Goal: Task Accomplishment & Management: Manage account settings

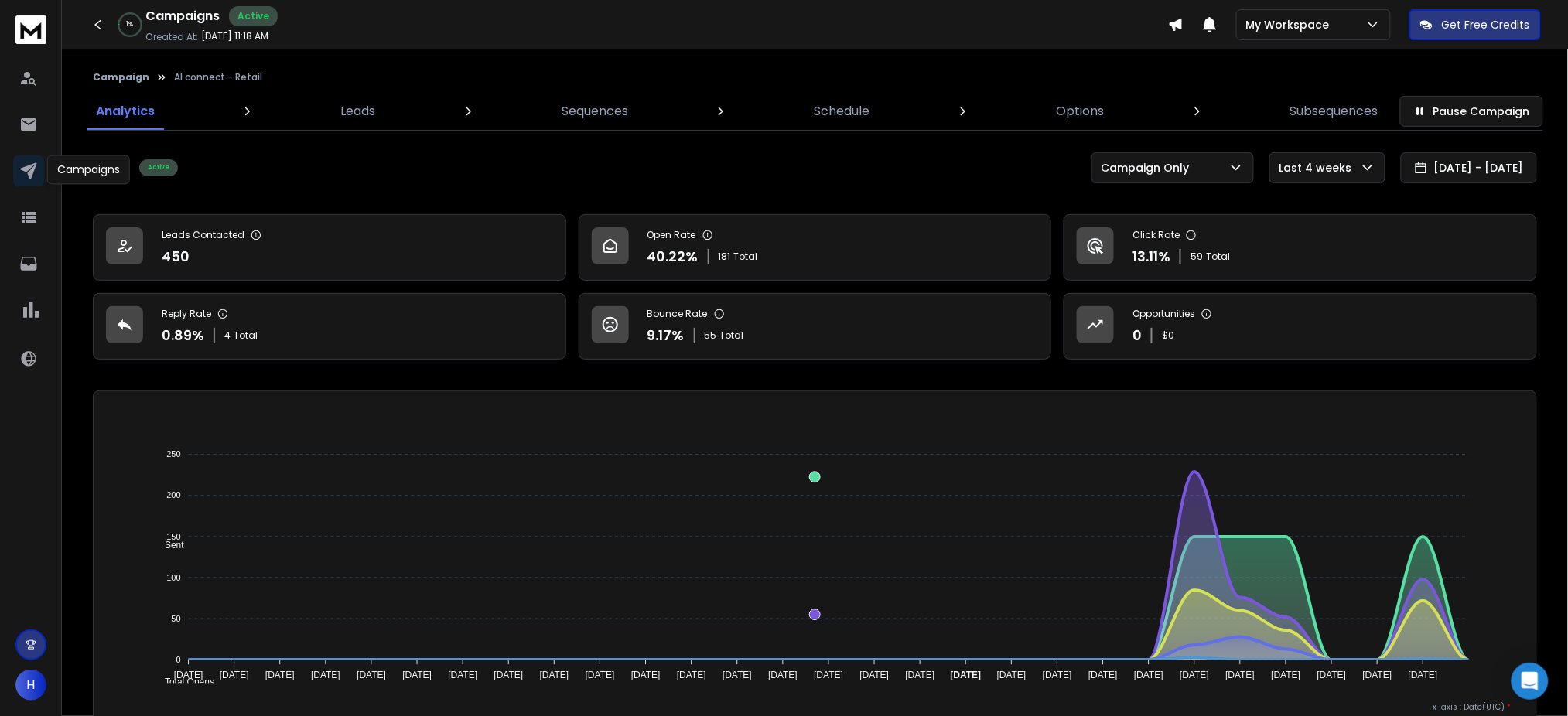
click at [29, 173] on icon at bounding box center [28, 170] width 16 height 16
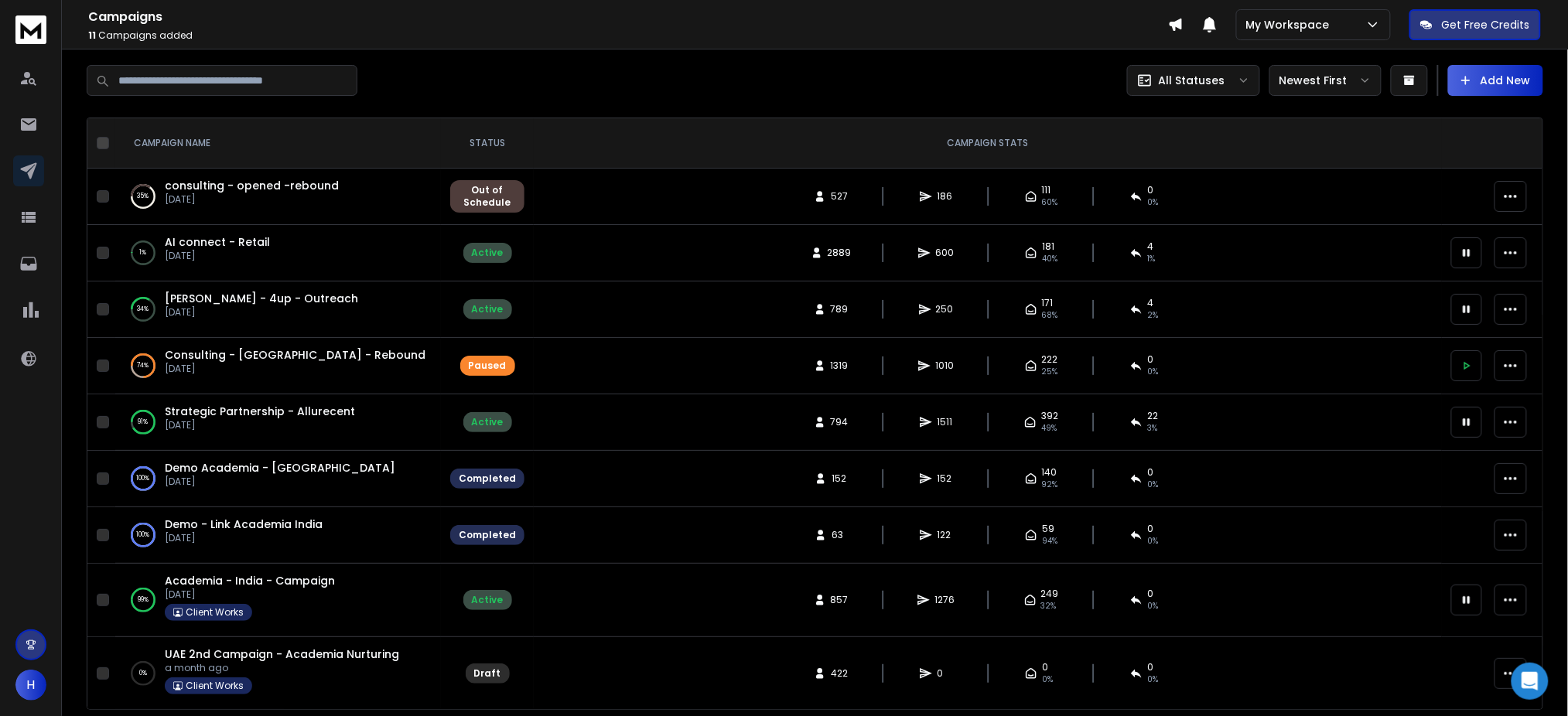
click at [314, 184] on span "consulting - opened -rebound" at bounding box center [251, 185] width 174 height 15
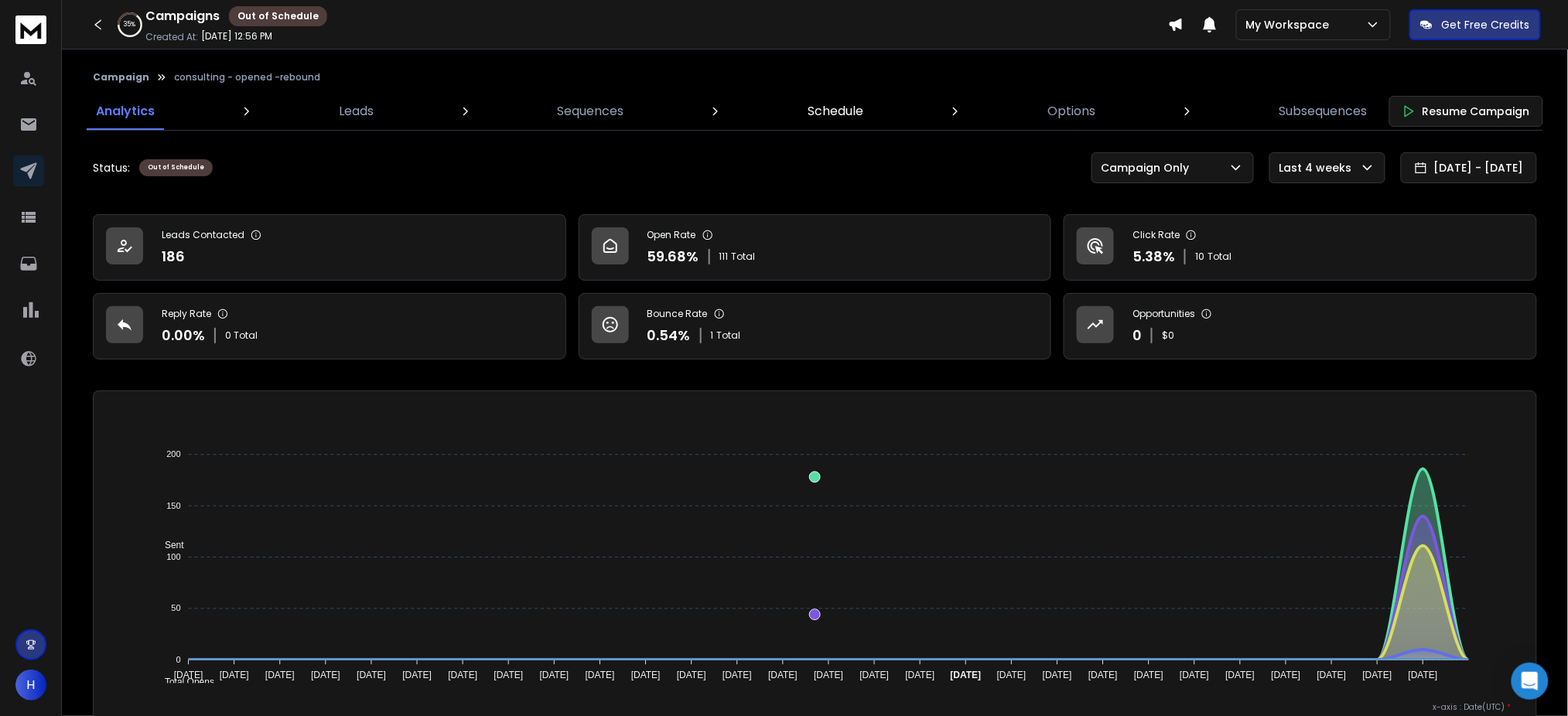
click at [843, 120] on p "Schedule" at bounding box center [835, 111] width 56 height 19
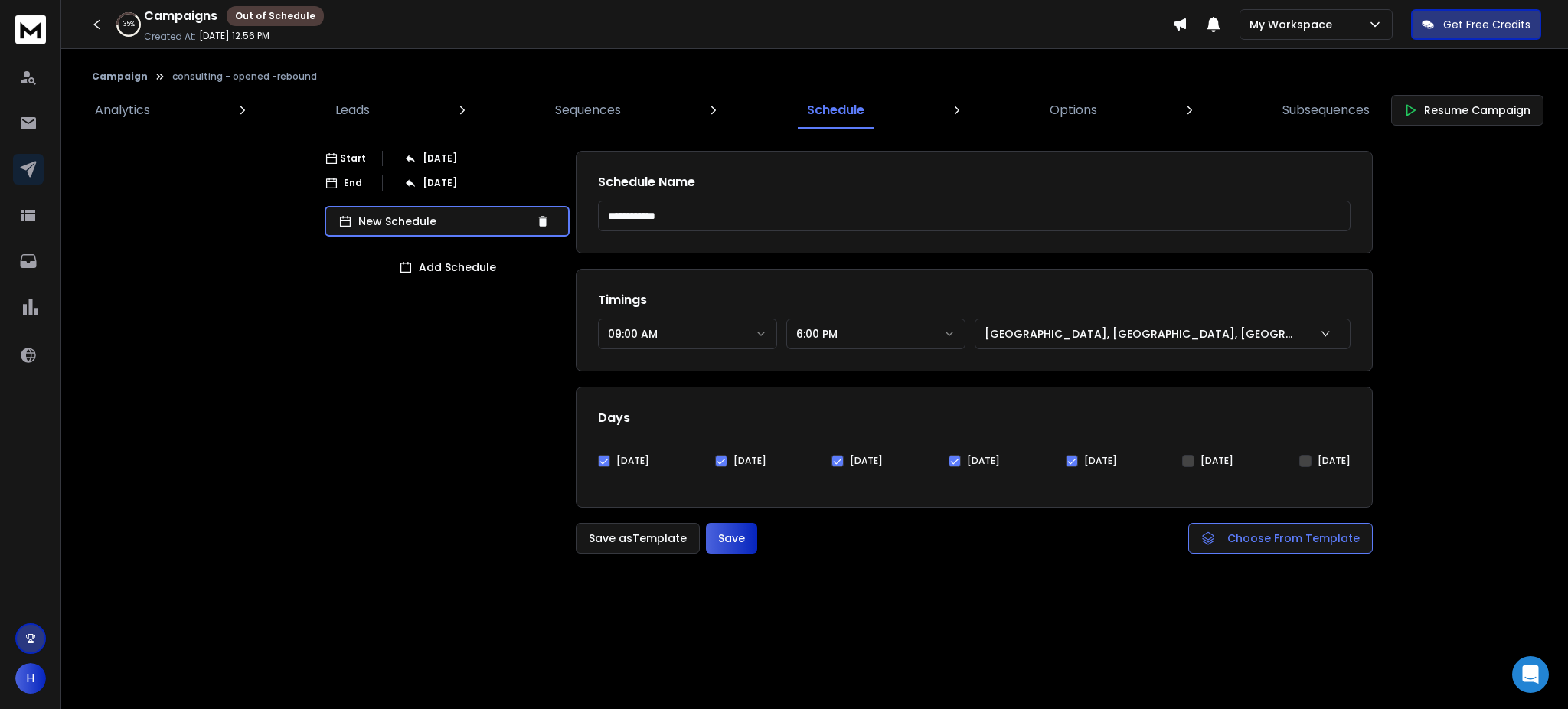
click at [457, 181] on p "Mon Aug 11 2025" at bounding box center [440, 183] width 35 height 12
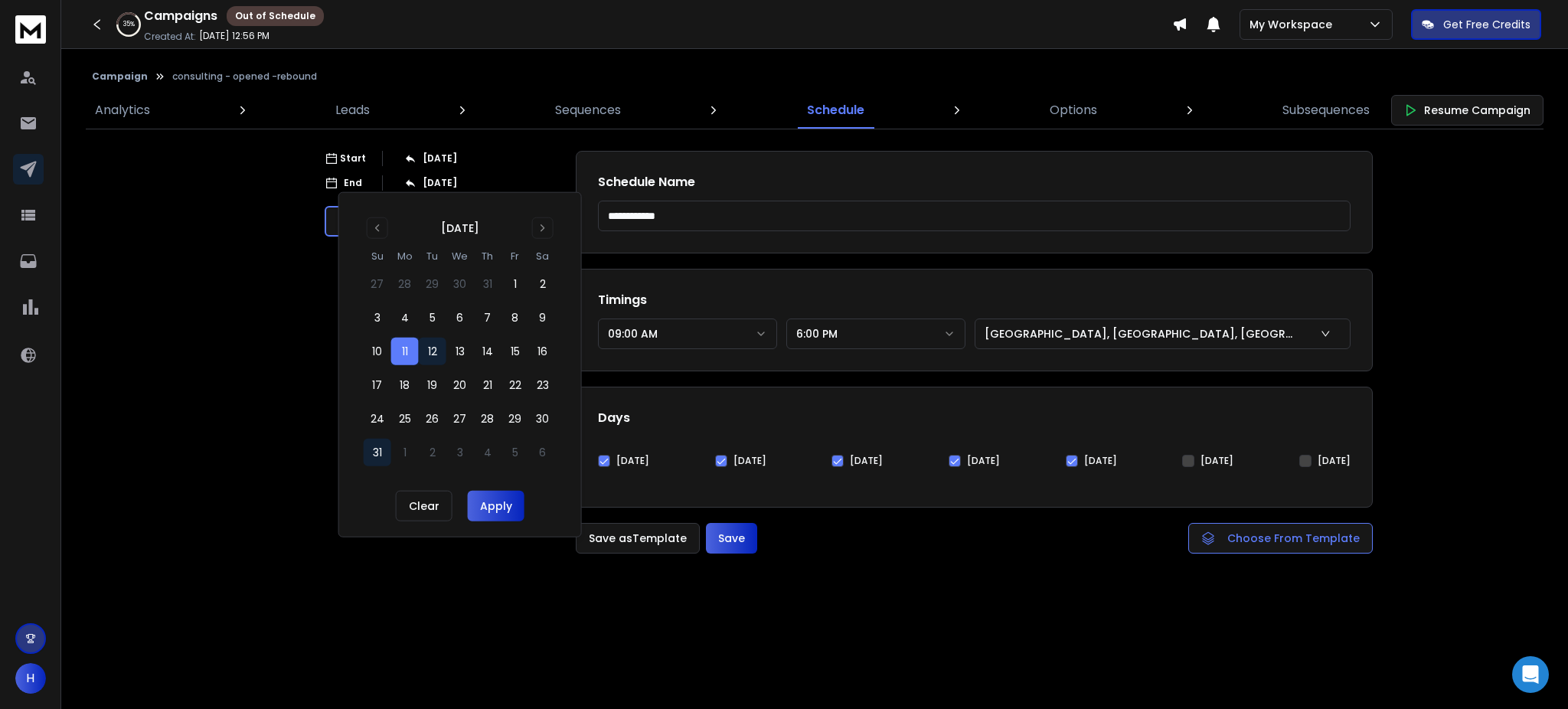
click at [372, 458] on button "31" at bounding box center [377, 452] width 27 height 27
click at [506, 512] on button "Apply" at bounding box center [496, 507] width 56 height 31
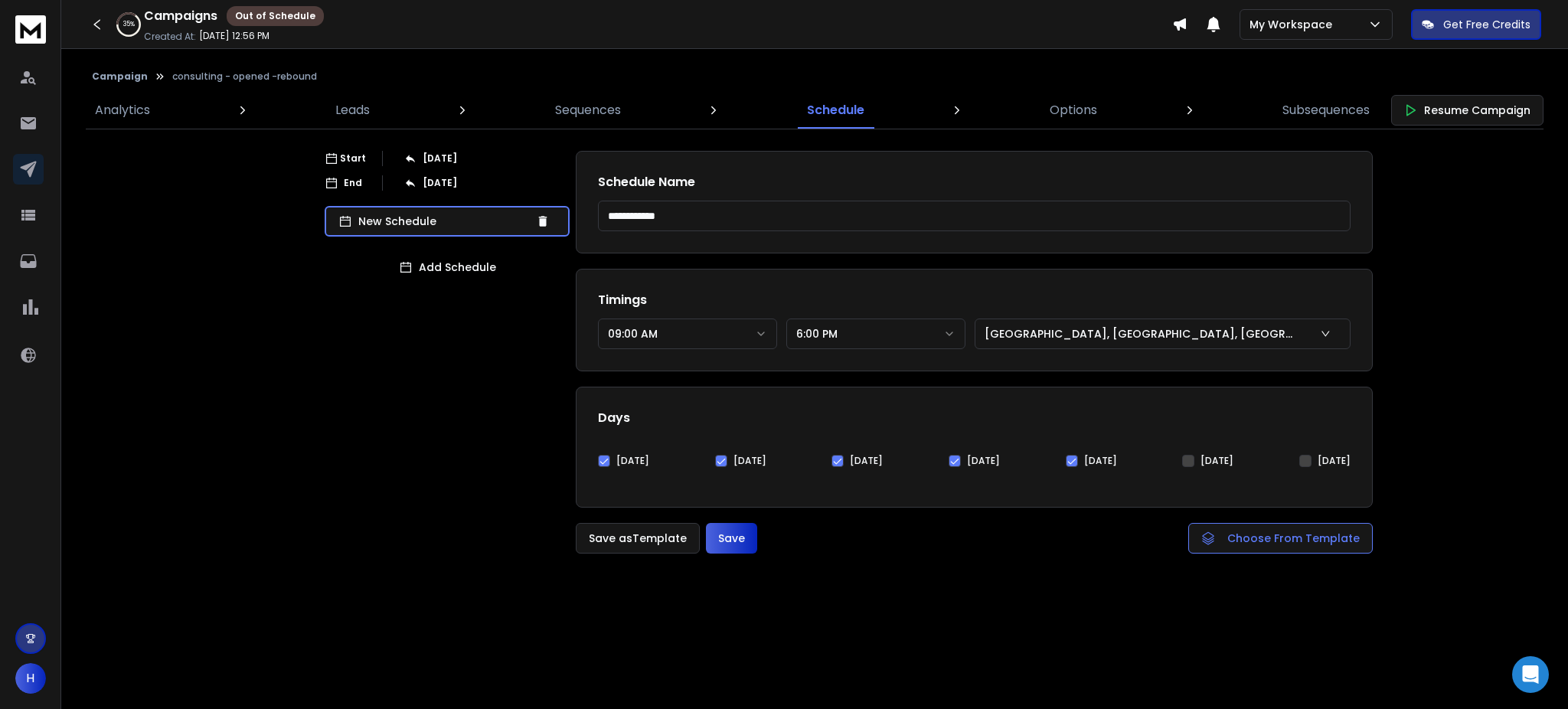
click at [741, 540] on button "Save" at bounding box center [731, 539] width 52 height 31
click at [1442, 120] on button "Resume Campaign" at bounding box center [1467, 110] width 152 height 31
click at [31, 166] on icon at bounding box center [28, 169] width 19 height 19
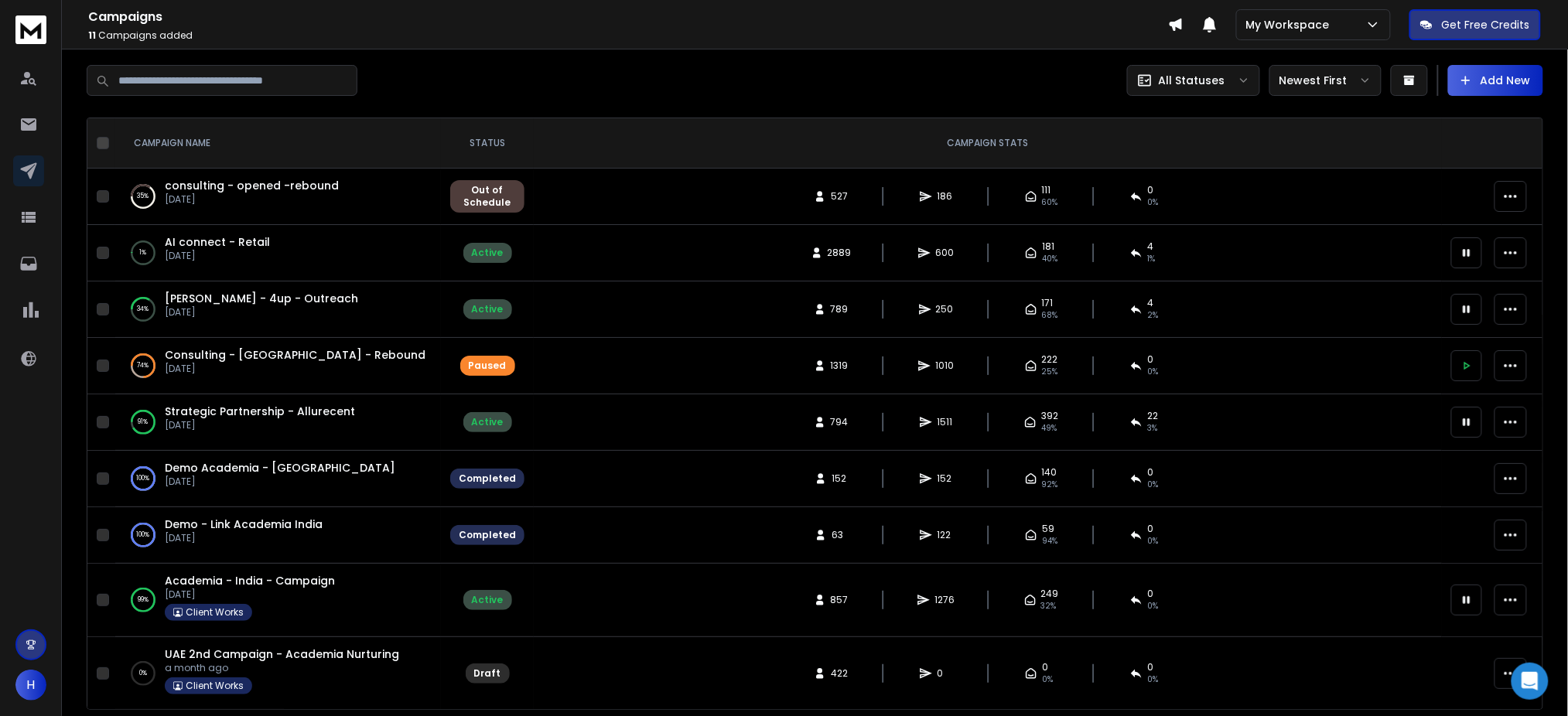
click at [319, 182] on span "consulting - opened -rebound" at bounding box center [251, 185] width 174 height 15
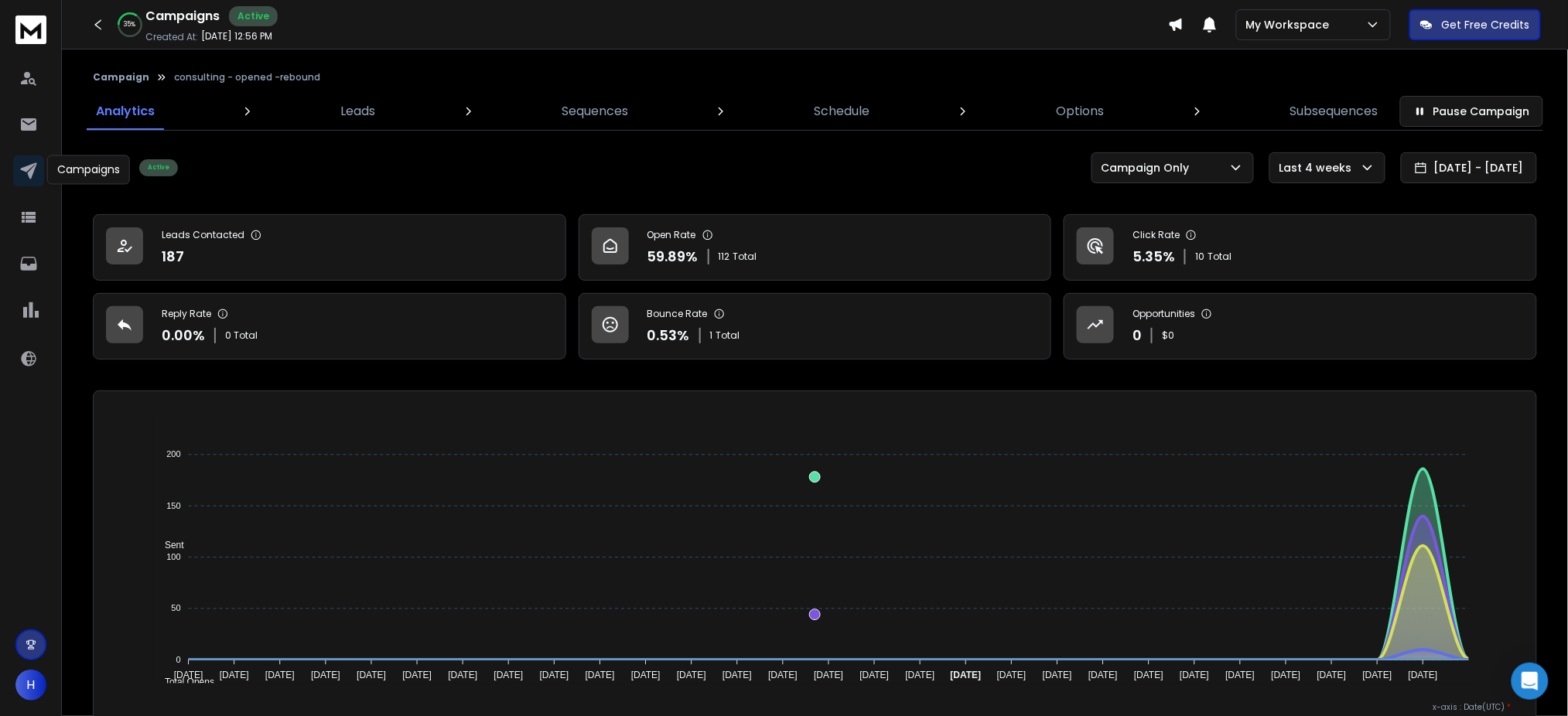
click at [29, 173] on icon at bounding box center [28, 170] width 16 height 16
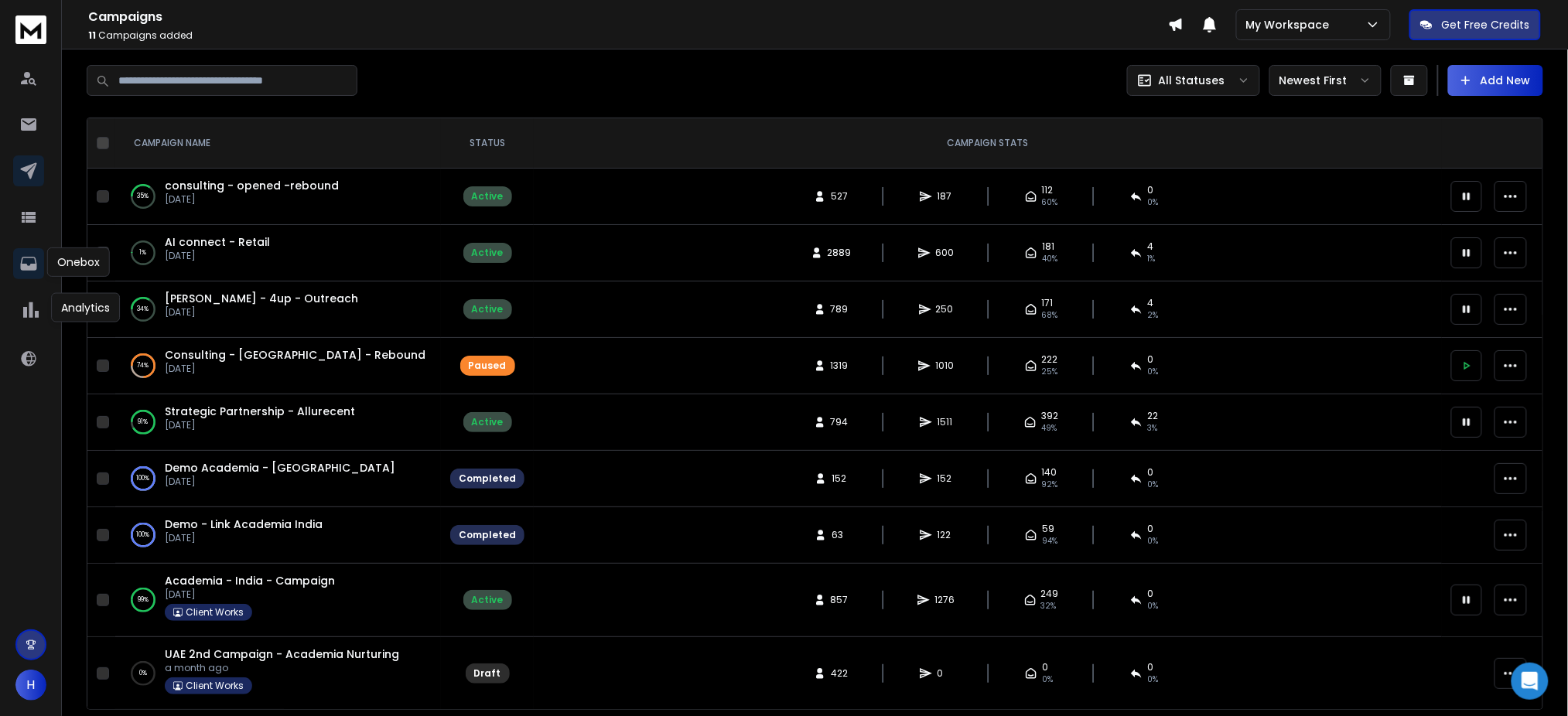
click at [30, 259] on icon at bounding box center [29, 264] width 19 height 19
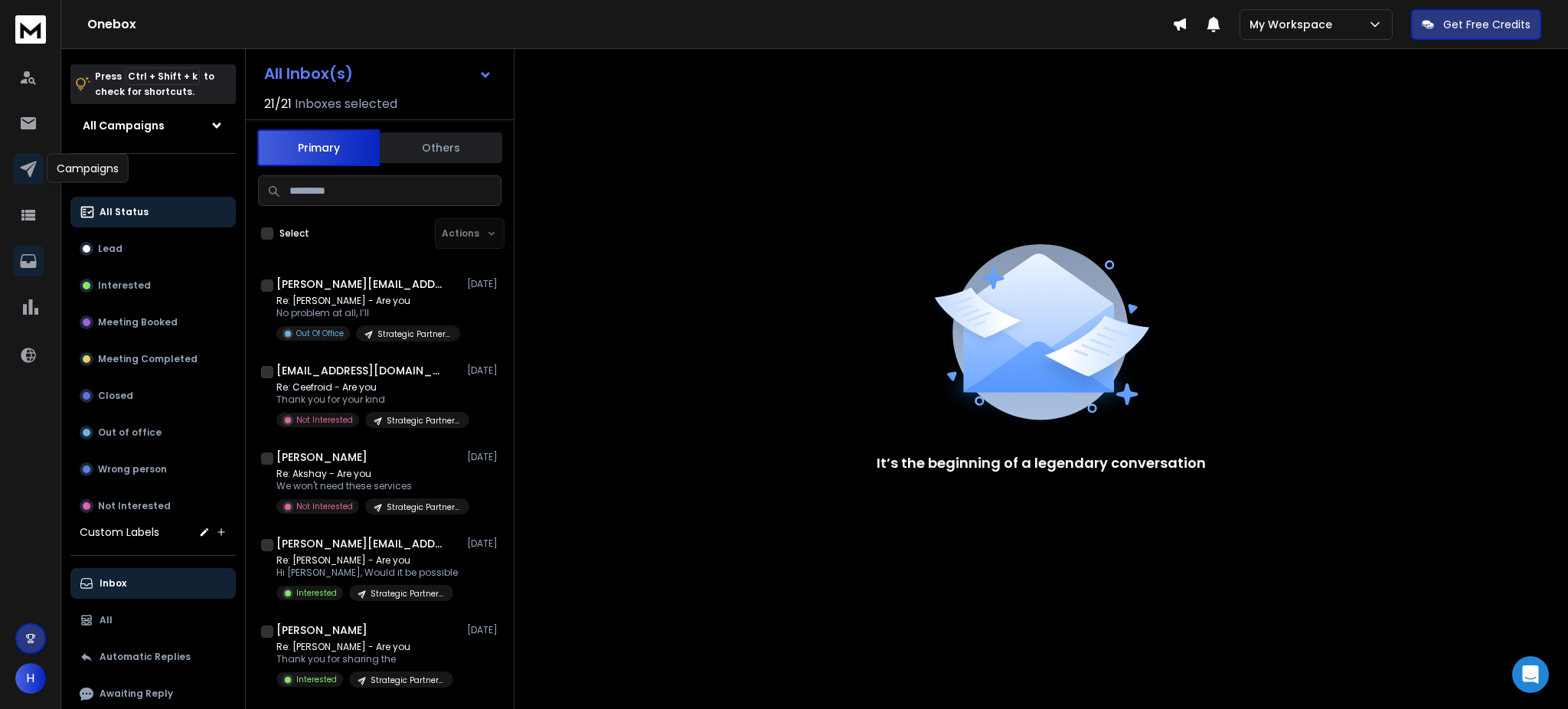
click at [30, 168] on icon at bounding box center [27, 169] width 16 height 16
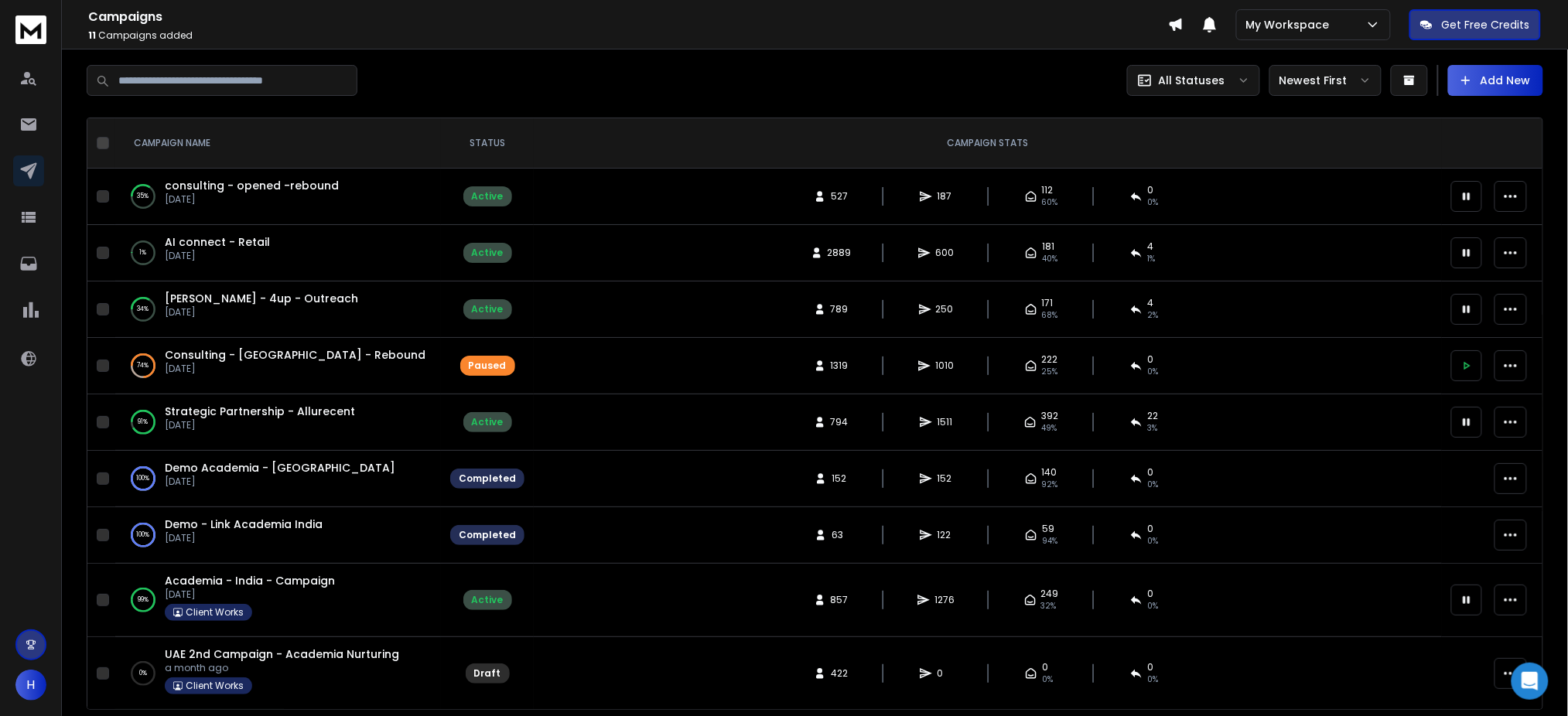
click at [229, 244] on span "AI connect - Retail" at bounding box center [217, 242] width 106 height 15
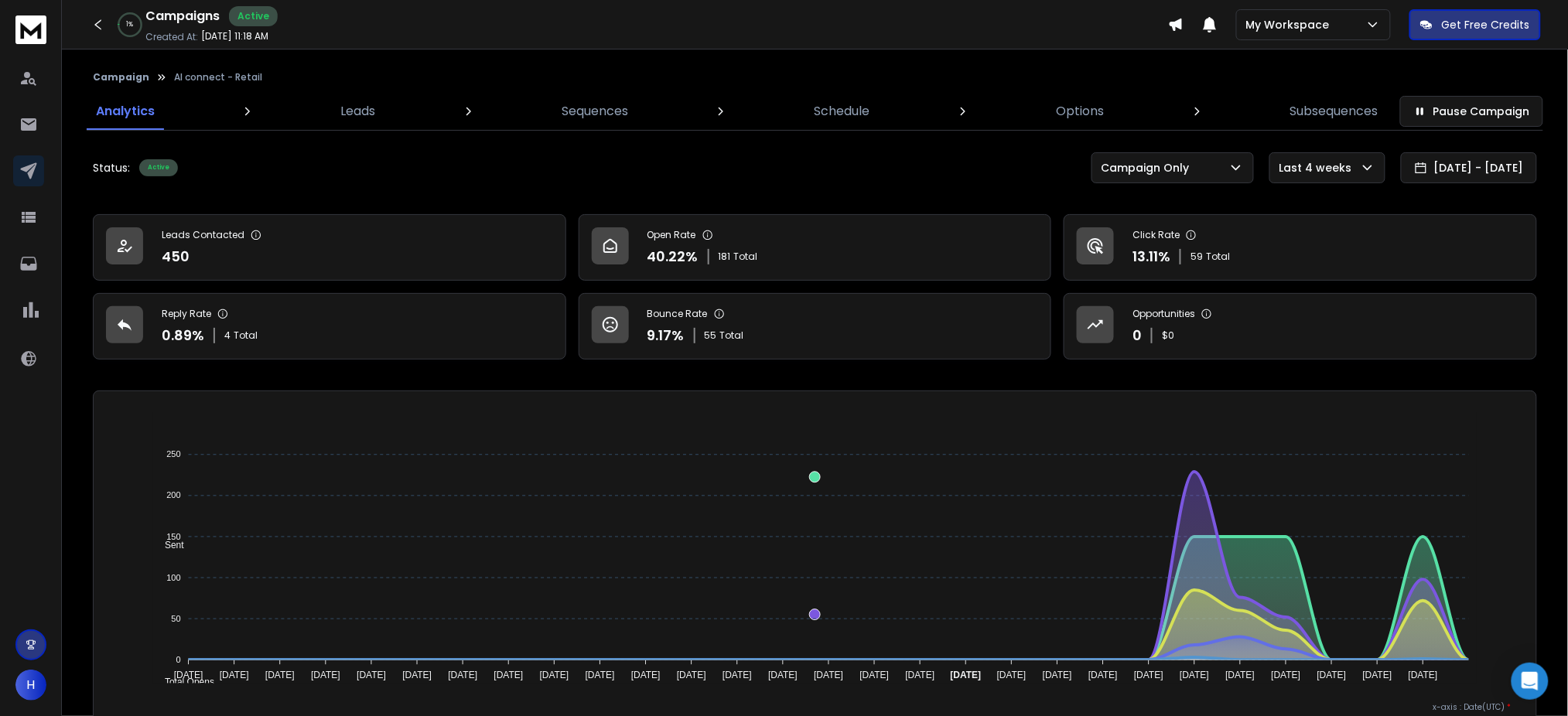
click at [1219, 254] on span "Total" at bounding box center [1218, 257] width 24 height 12
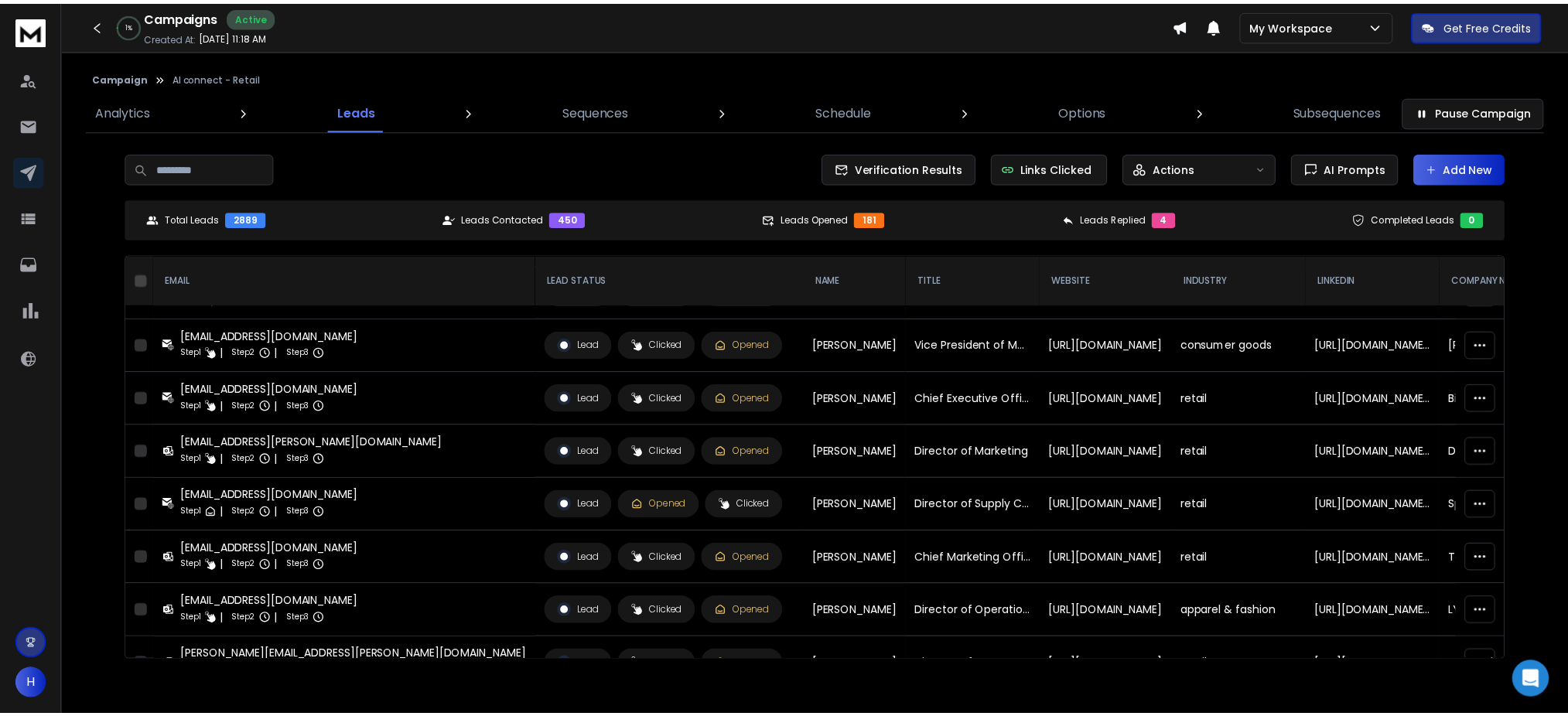
scroll to position [1651, 0]
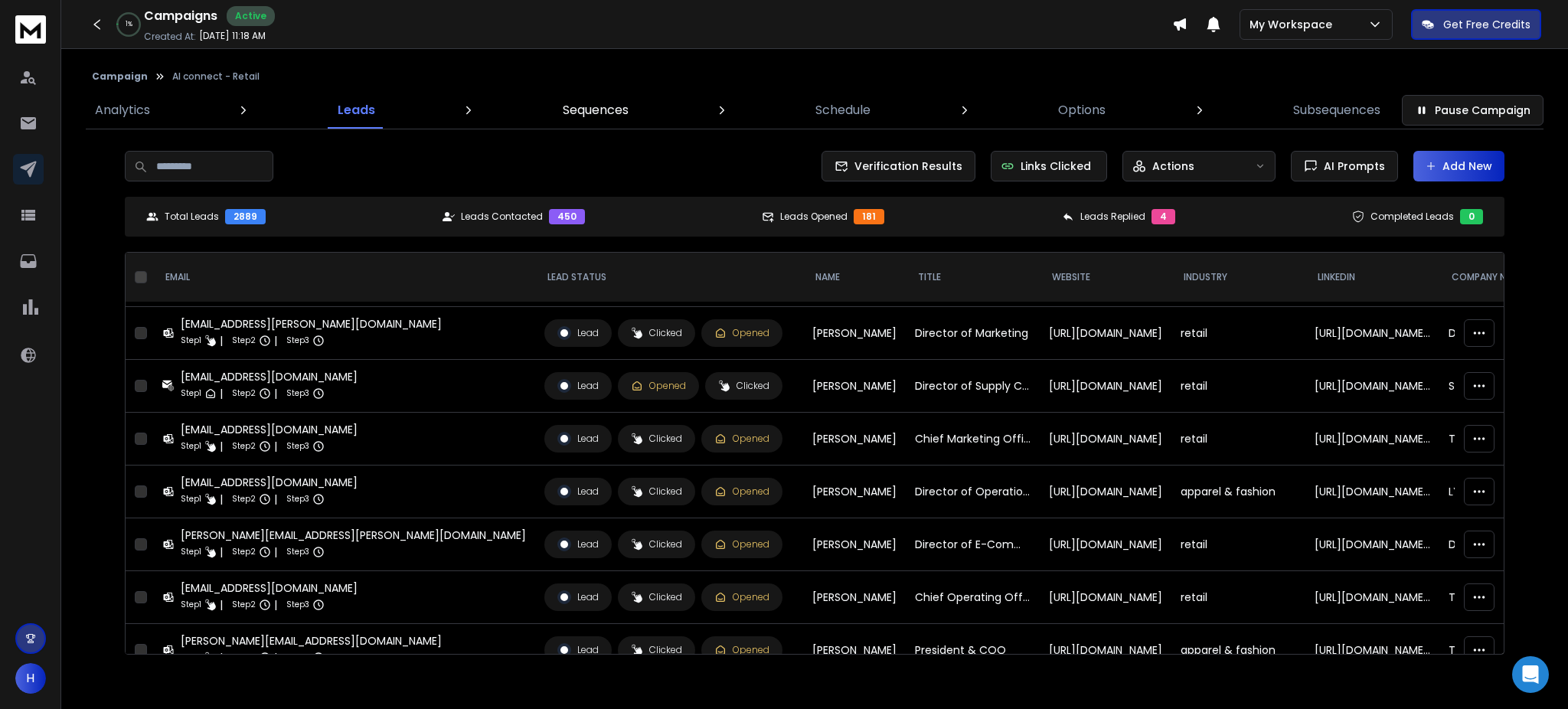
click at [574, 105] on p "Sequences" at bounding box center [596, 110] width 66 height 19
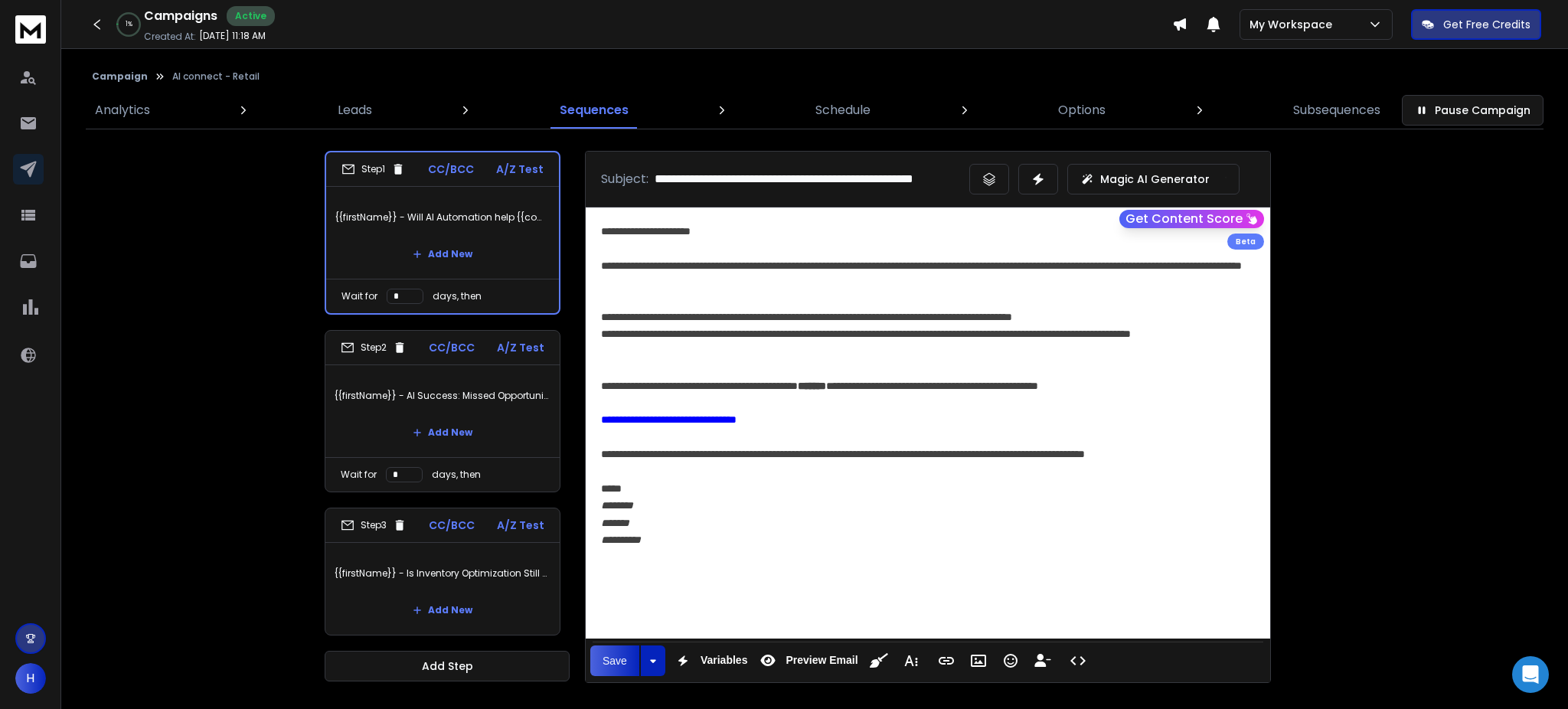
click at [488, 402] on p "{{firstName}} - AI Success: Missed Opportunity or Next Advantage?" at bounding box center [442, 396] width 216 height 43
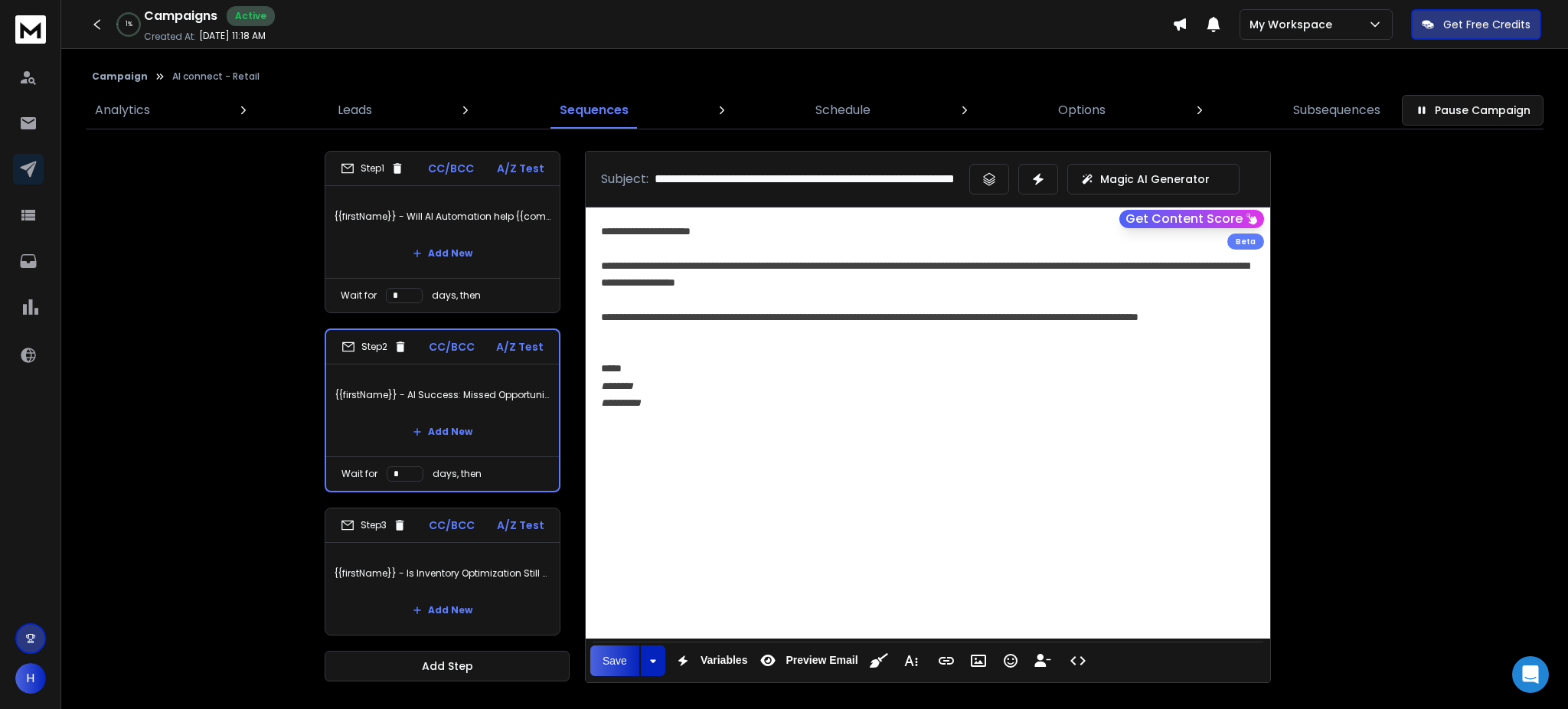
click at [462, 583] on p "{{firstName}} - Is Inventory Optimization Still a Headache?" at bounding box center [442, 574] width 216 height 43
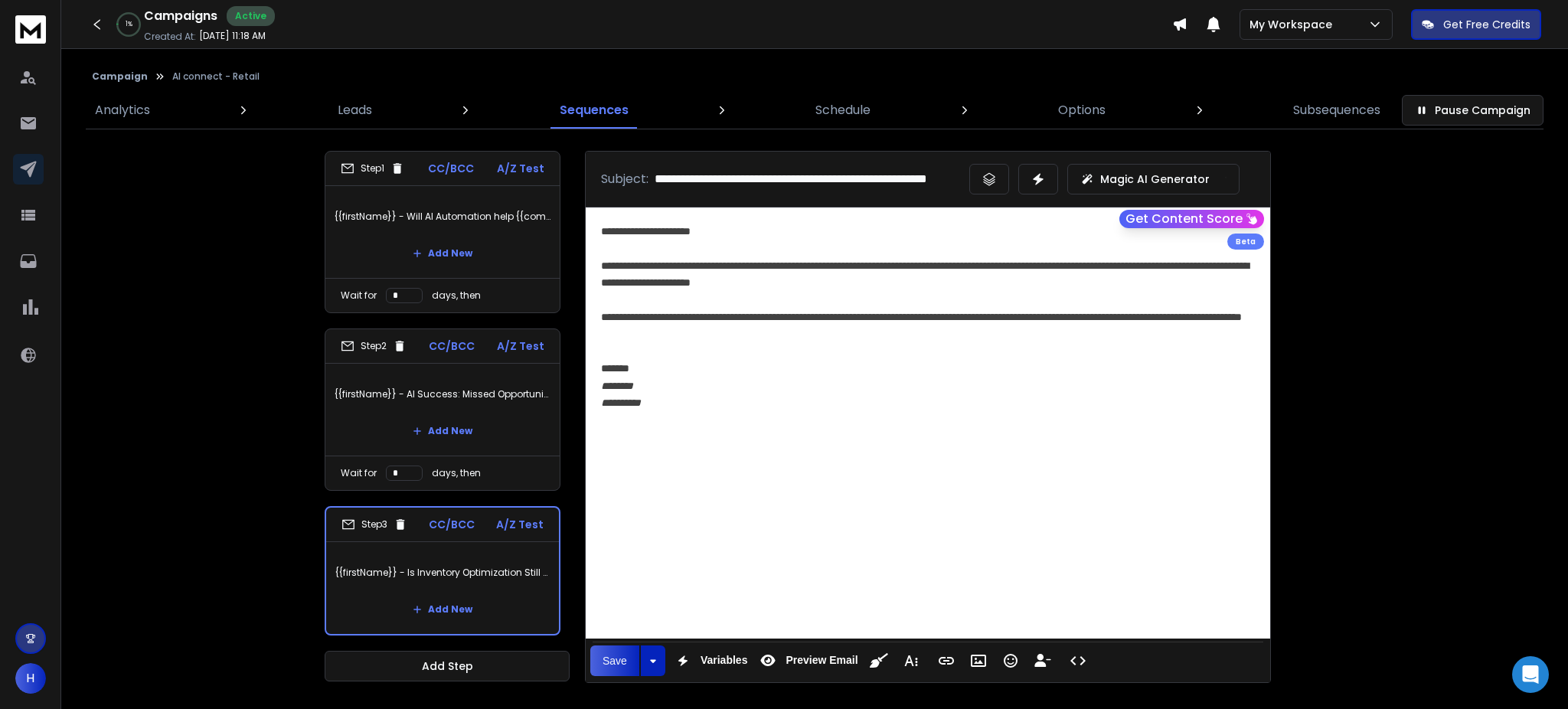
click at [452, 234] on p "{{firstName}} - Will AI Automation help {{companyName}}?" at bounding box center [442, 217] width 216 height 43
type input "**********"
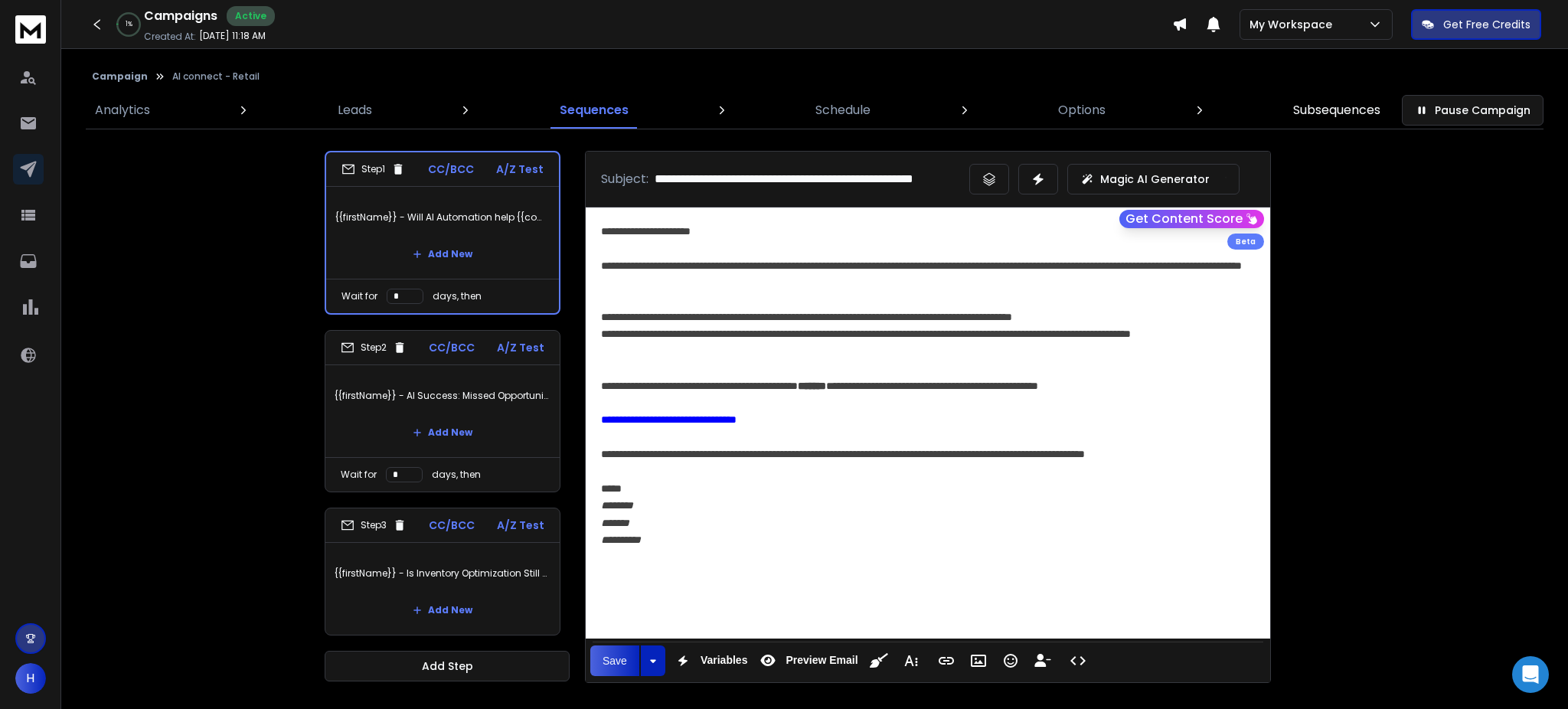
click at [1297, 101] on p "Subsequences" at bounding box center [1336, 110] width 88 height 19
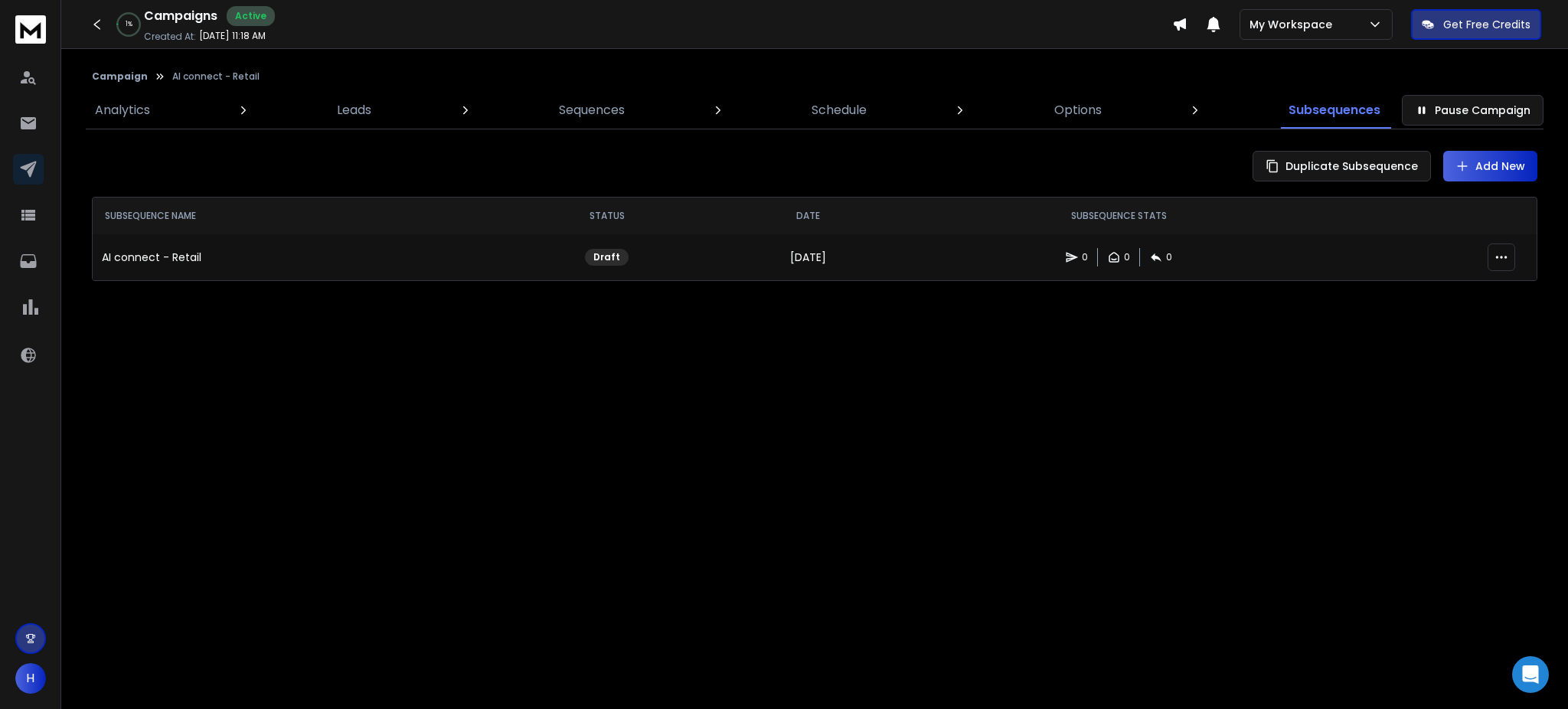
click at [216, 257] on td "AI connect - Retail" at bounding box center [296, 257] width 408 height 46
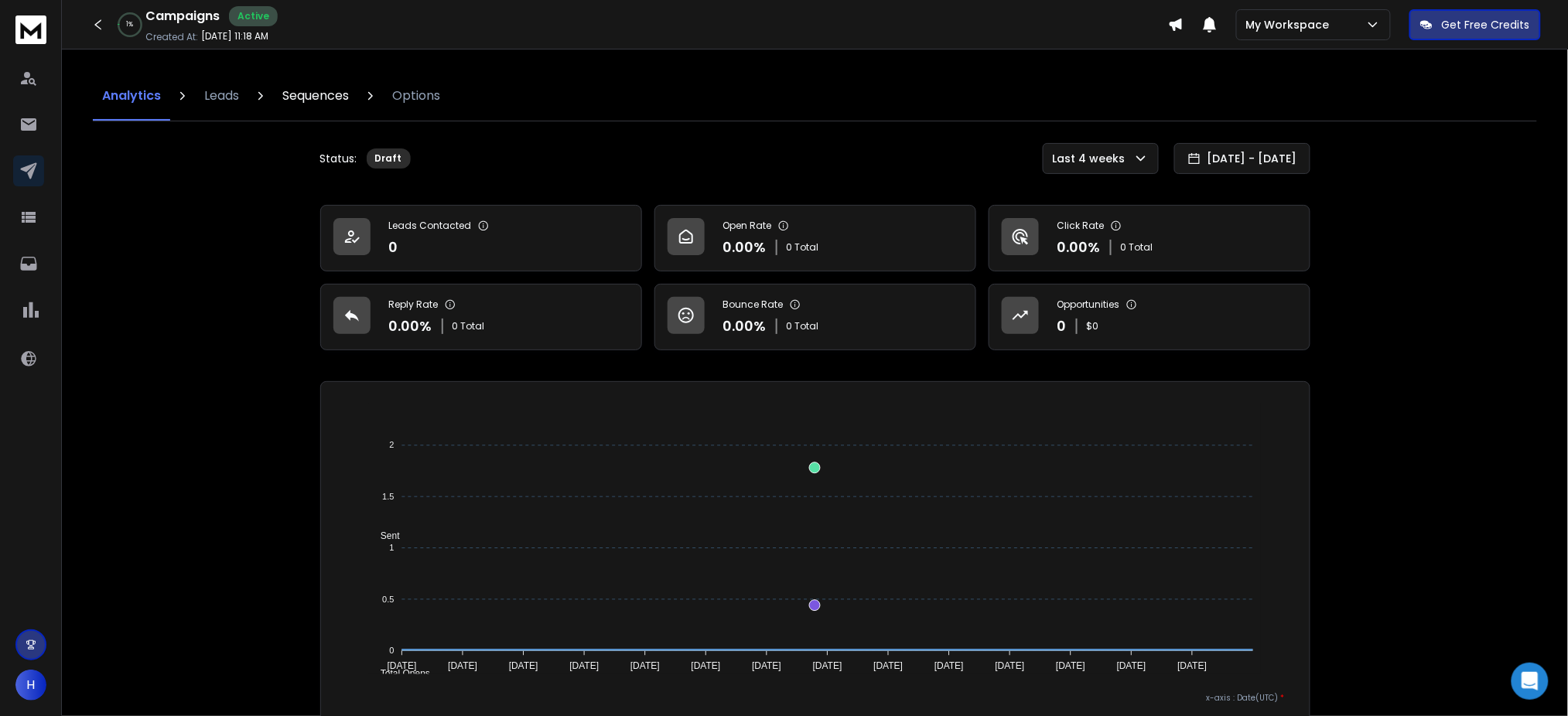
click at [301, 98] on p "Sequences" at bounding box center [316, 96] width 67 height 19
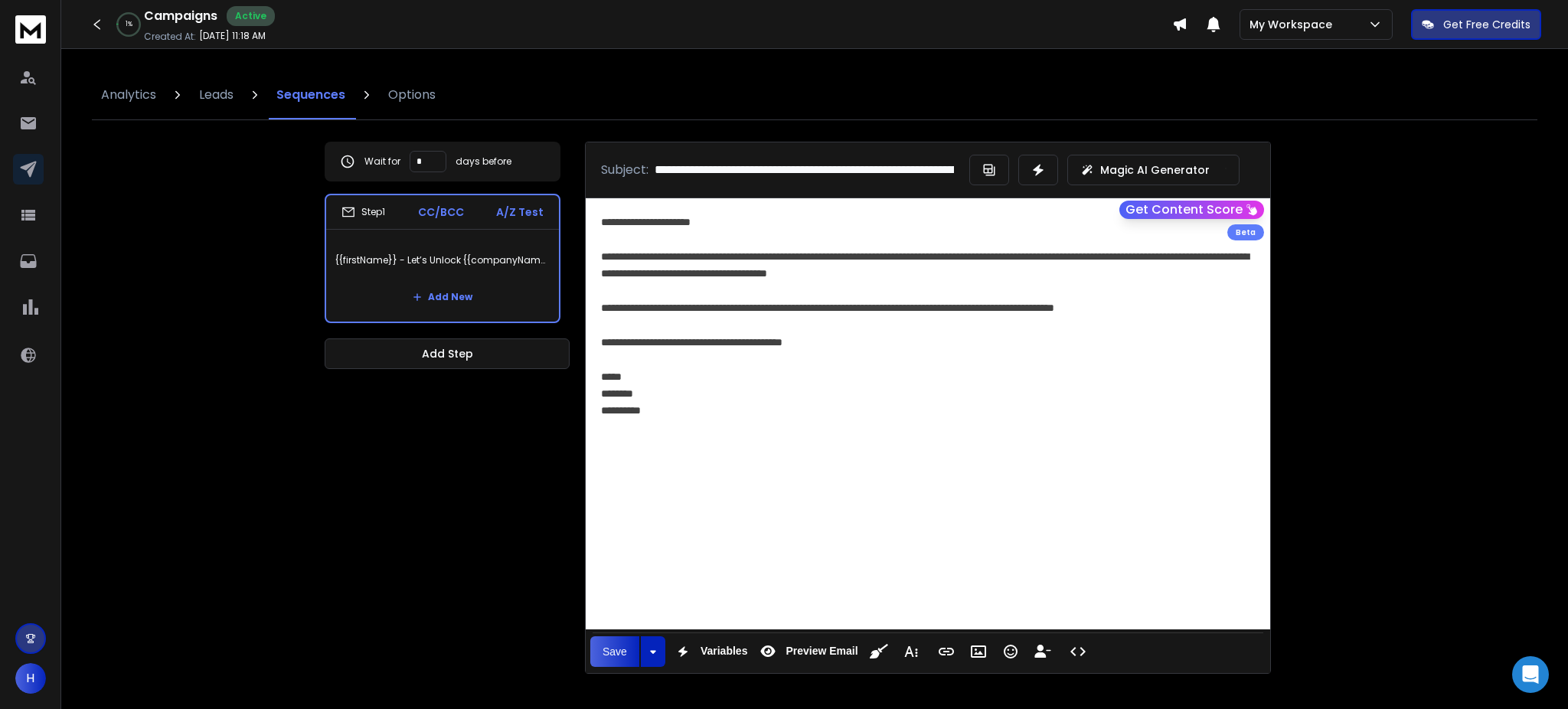
click at [767, 427] on div at bounding box center [928, 428] width 654 height 17
click at [424, 470] on div "Wait for * days before Step 1 CC/BCC A/Z Test {{firstName}} - Let’s Unlock {{co…" at bounding box center [447, 409] width 245 height 533
click at [14, 167] on link at bounding box center [28, 169] width 31 height 31
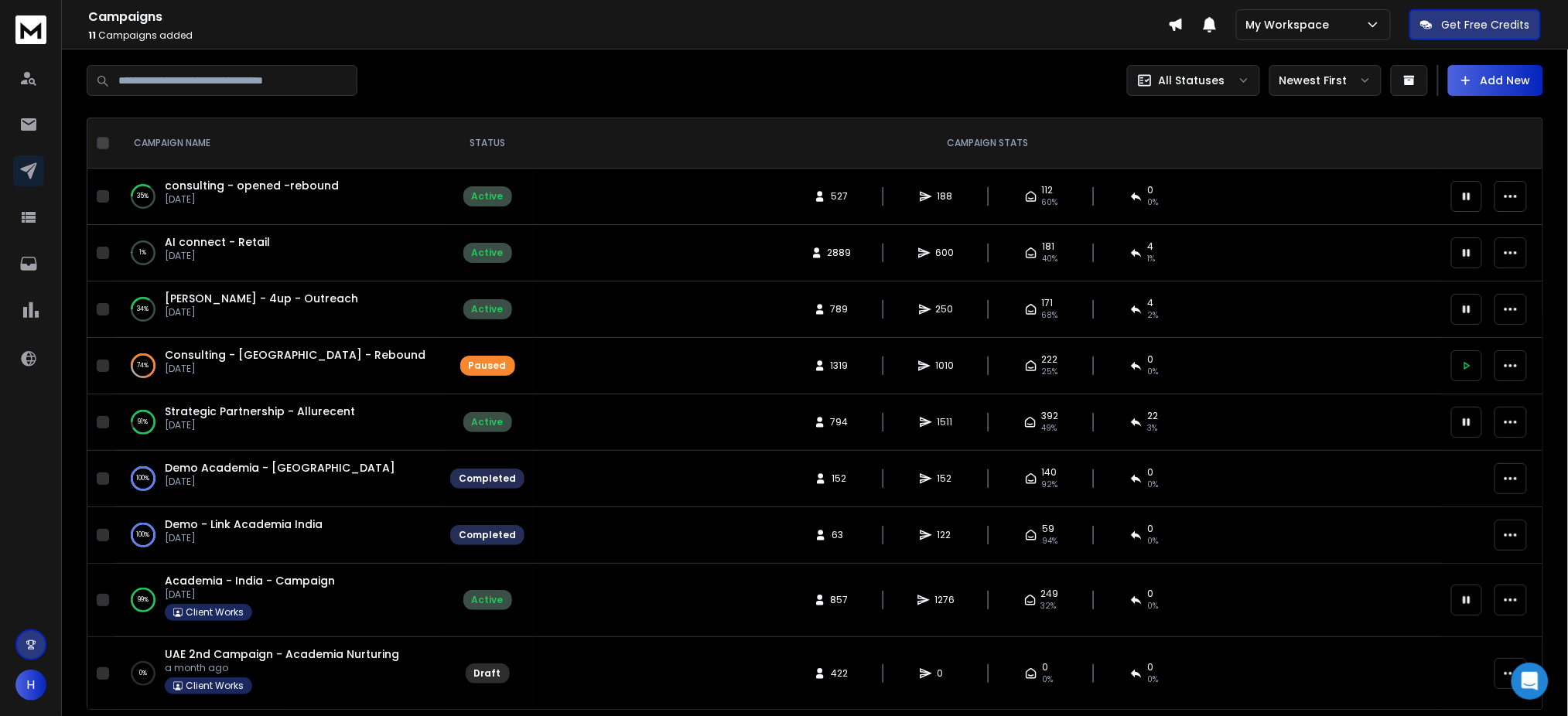
click at [543, 87] on div at bounding box center [451, 80] width 728 height 31
click at [6, 561] on div "H" at bounding box center [30, 358] width 62 height 716
